Goal: Navigation & Orientation: Find specific page/section

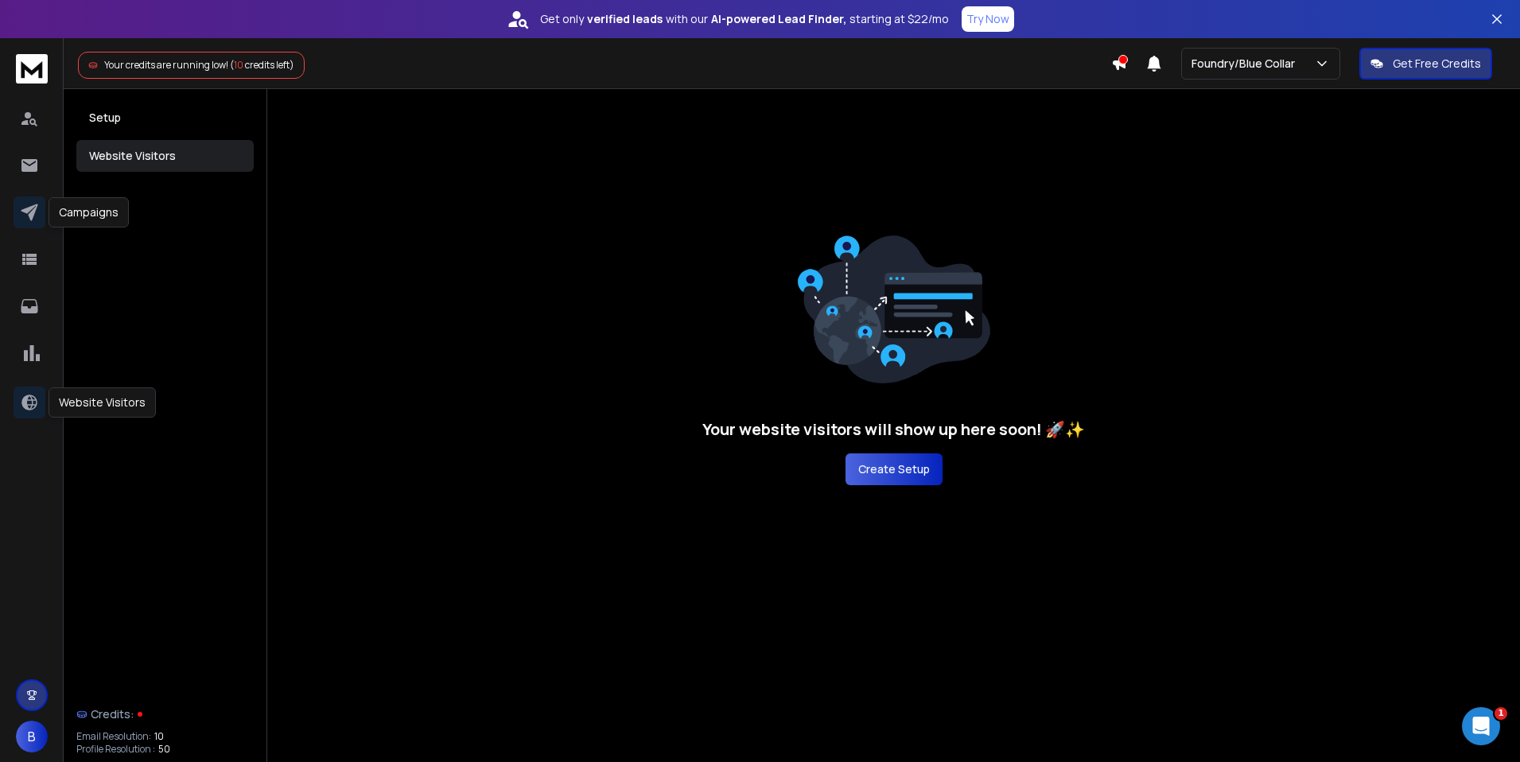
click at [36, 207] on icon at bounding box center [29, 212] width 19 height 19
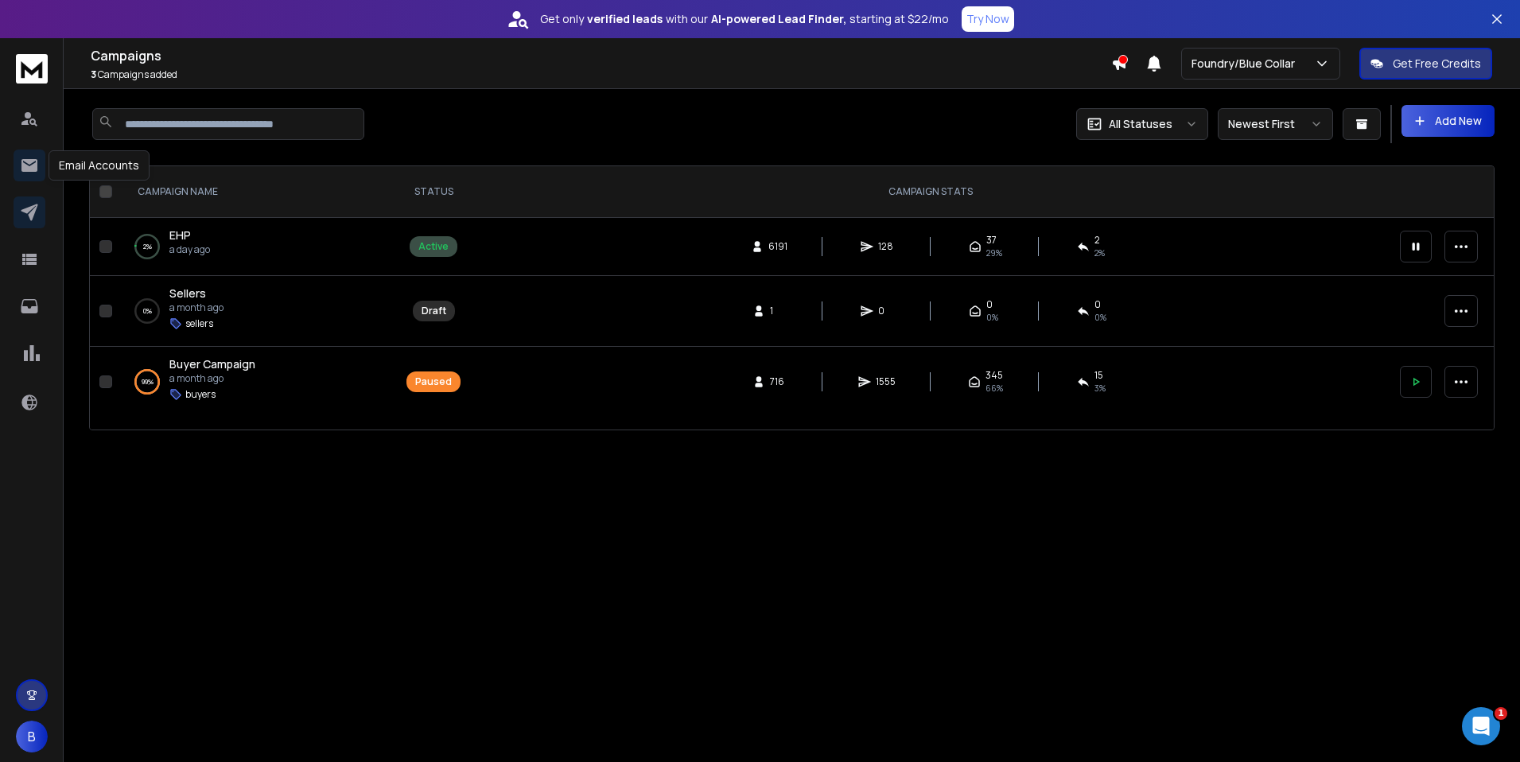
click at [30, 165] on icon at bounding box center [29, 165] width 16 height 13
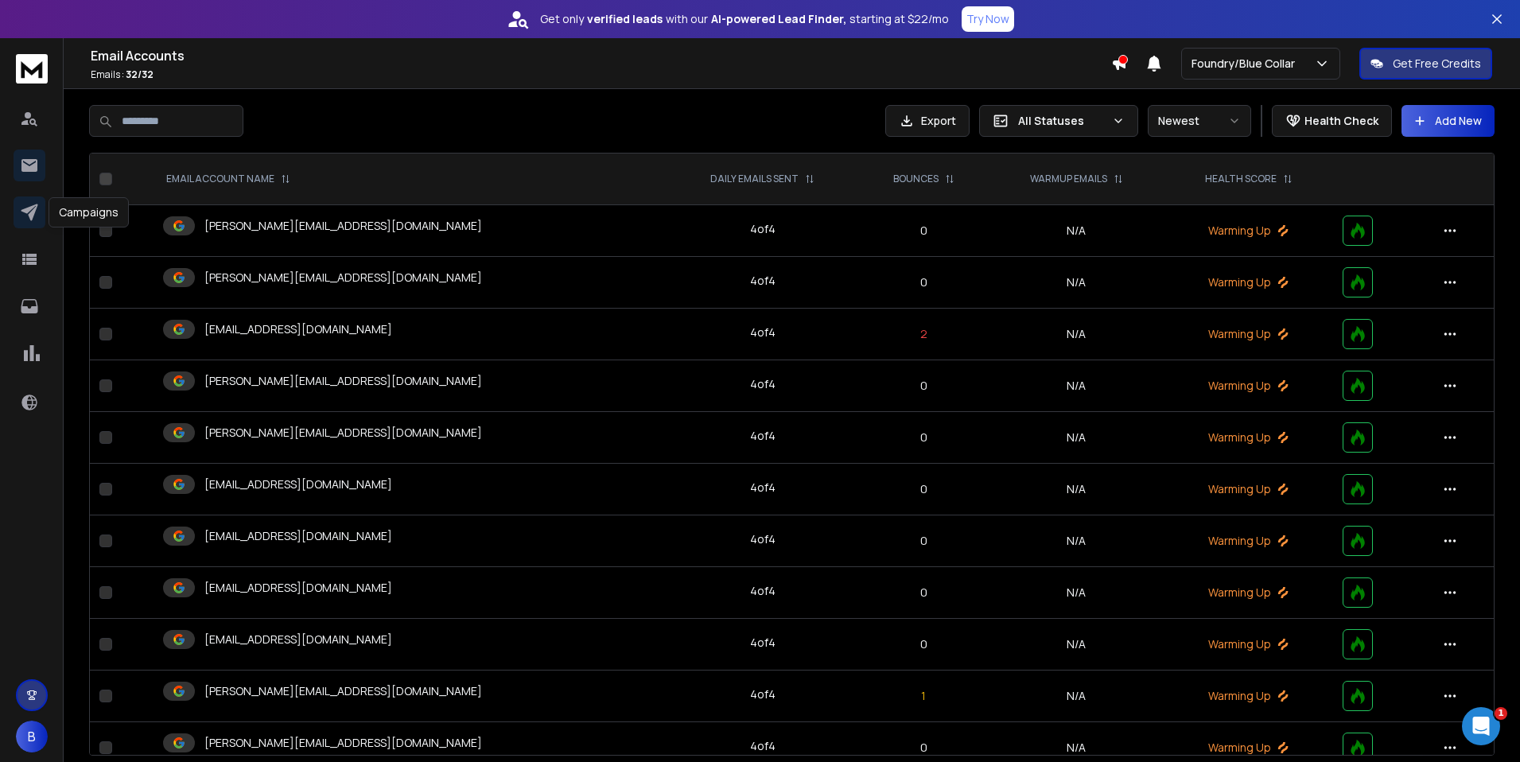
click at [33, 213] on icon at bounding box center [29, 212] width 17 height 17
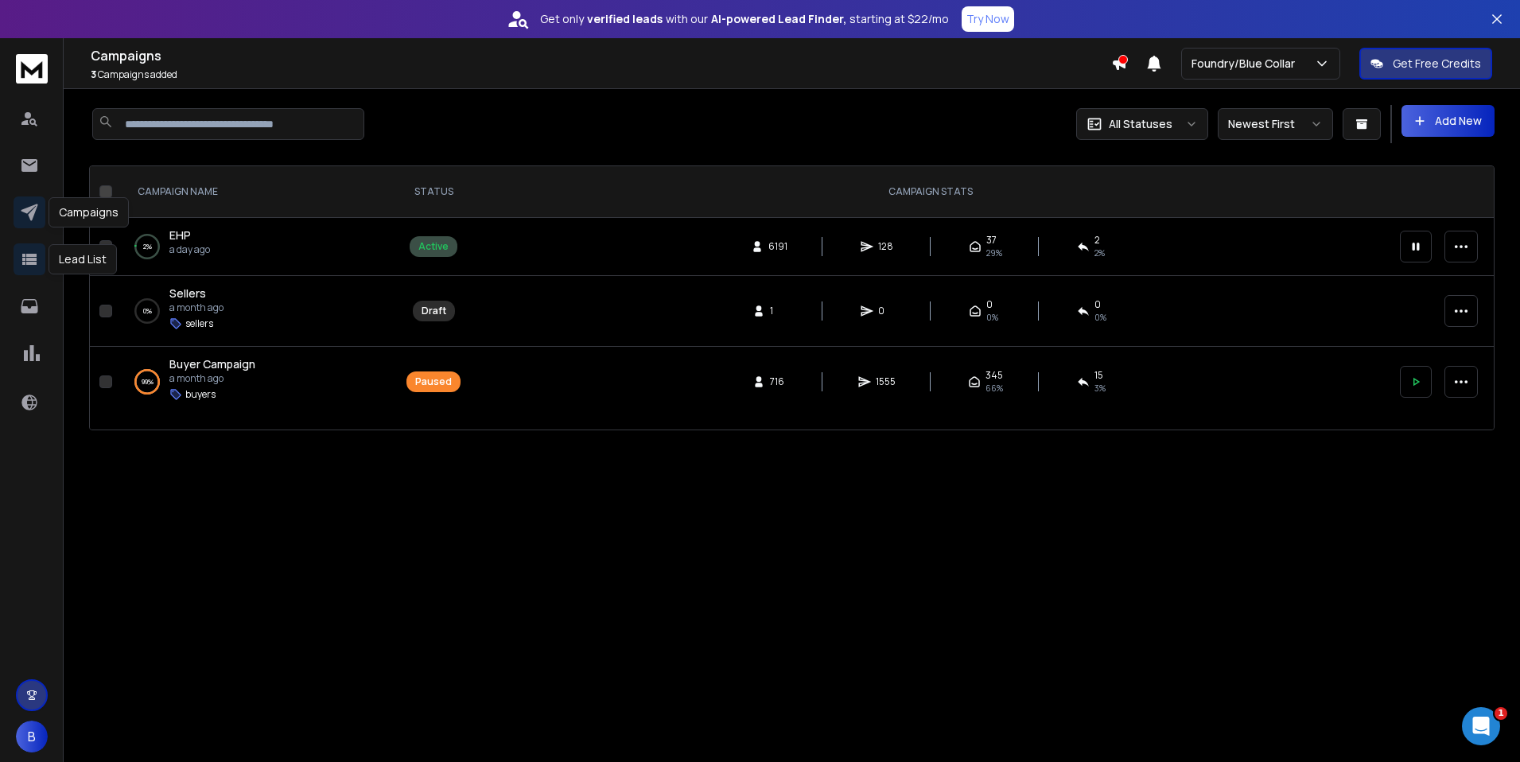
click at [25, 256] on icon at bounding box center [29, 259] width 14 height 11
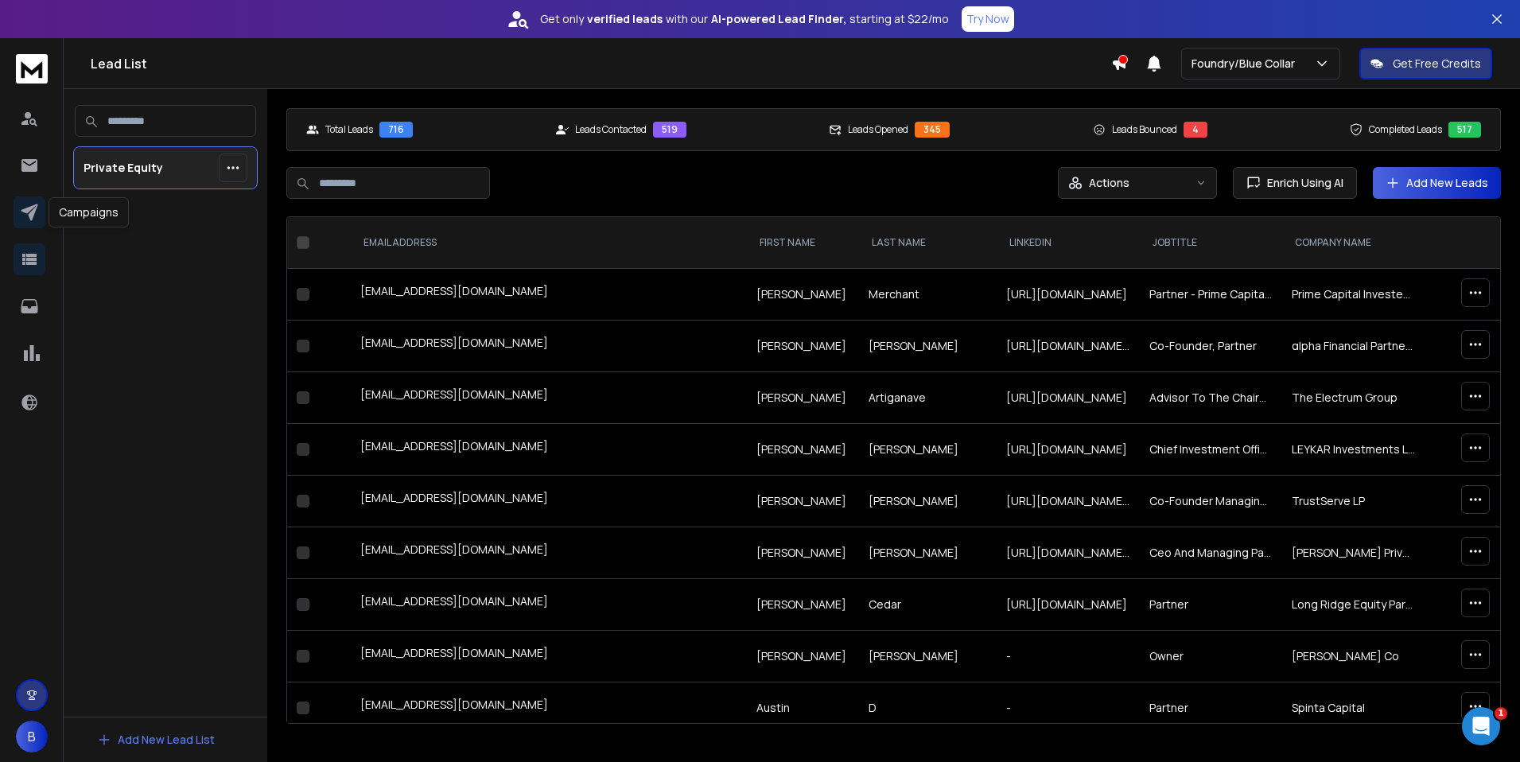
click at [29, 220] on icon at bounding box center [29, 212] width 19 height 19
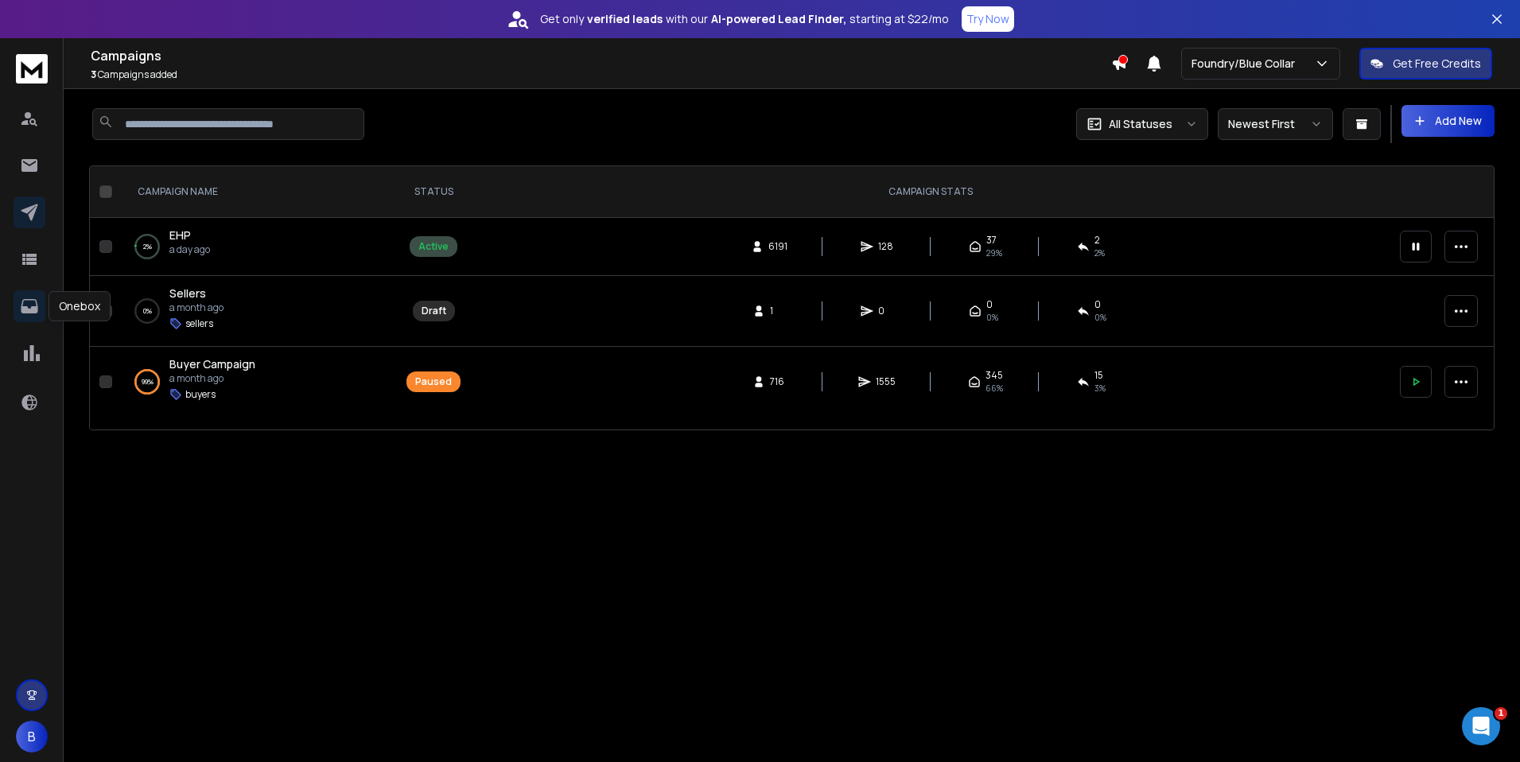
click at [33, 302] on icon at bounding box center [29, 306] width 19 height 19
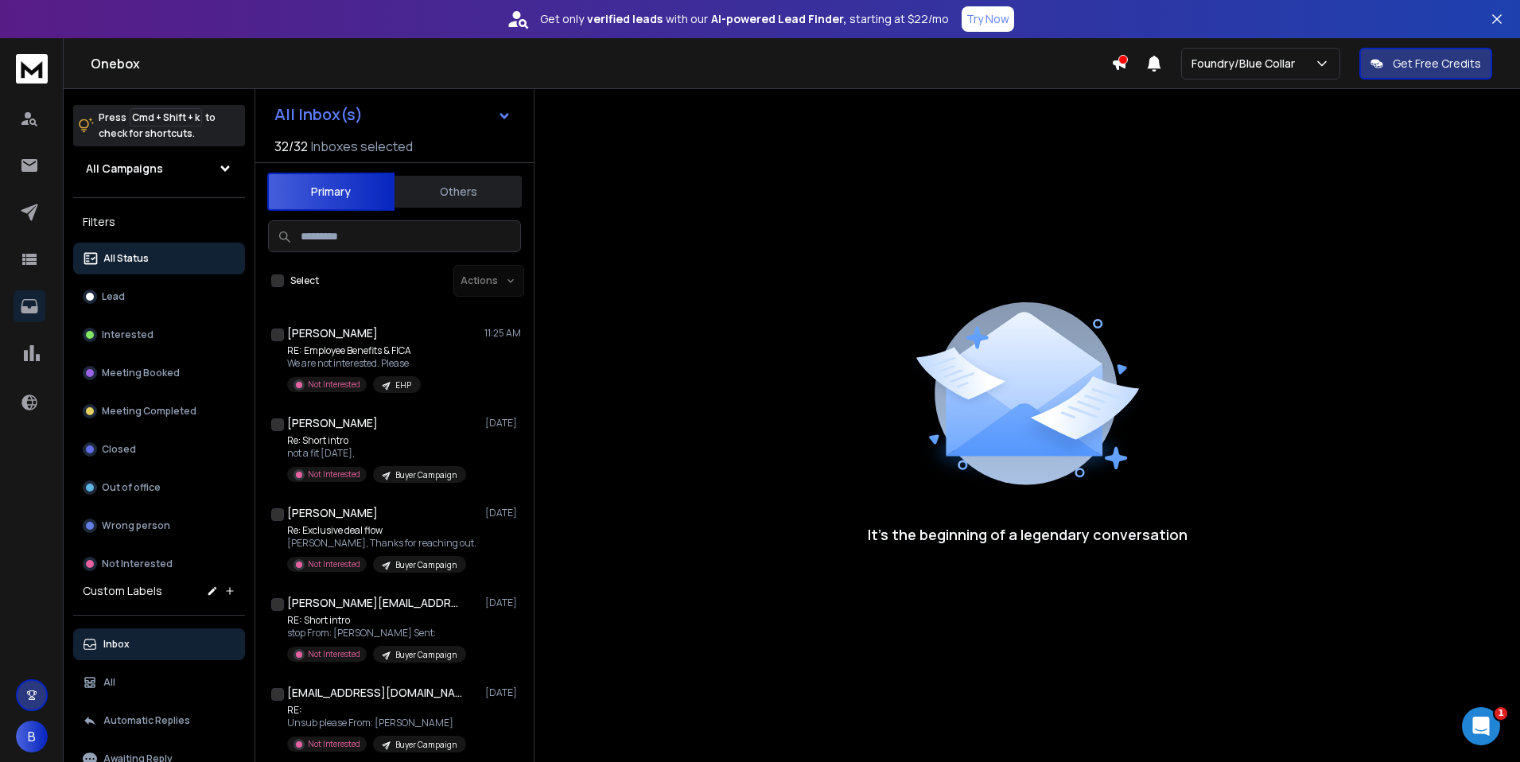
click at [460, 197] on button "Others" at bounding box center [458, 191] width 127 height 35
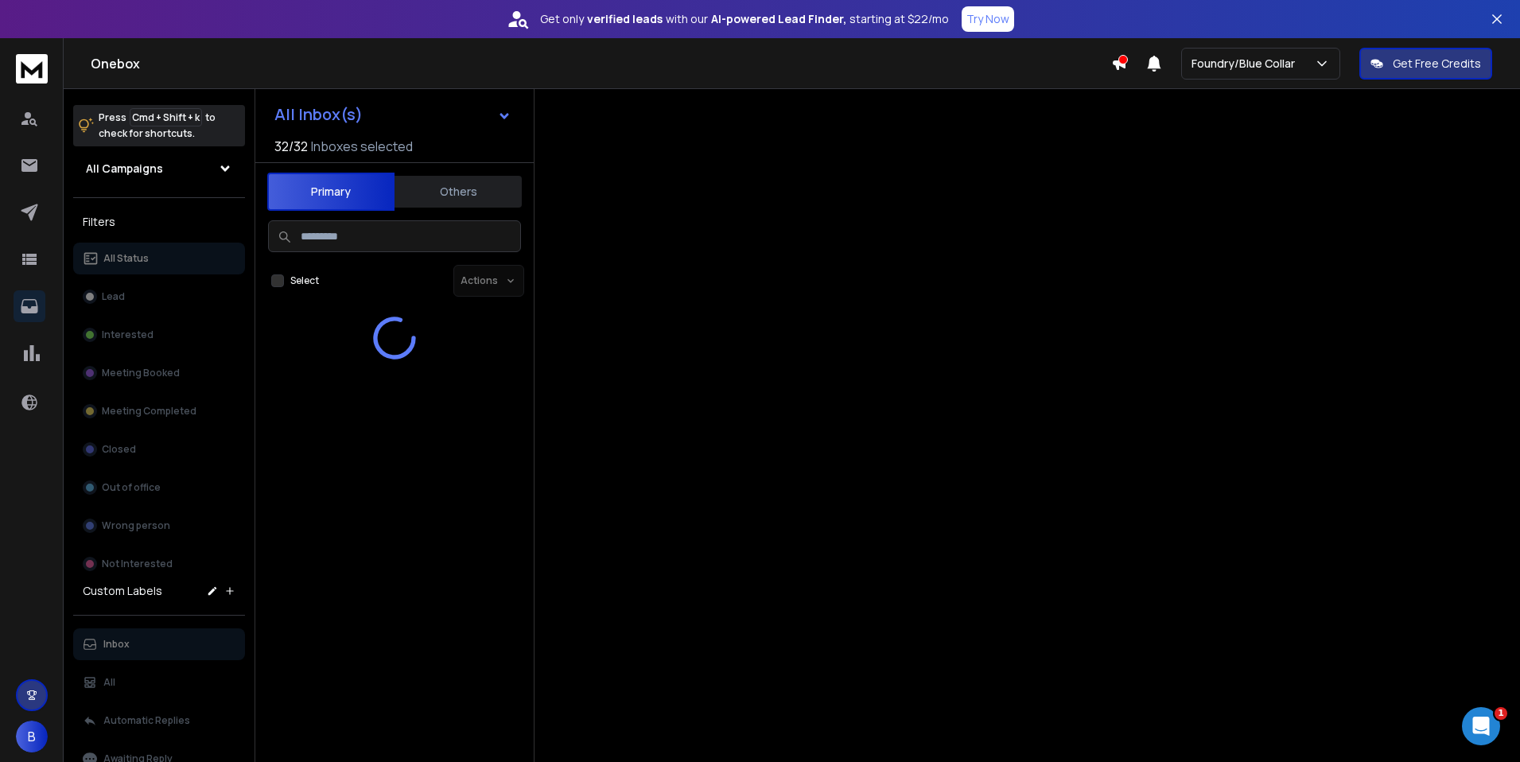
click at [338, 189] on button "Primary" at bounding box center [330, 192] width 127 height 38
